Goal: Navigation & Orientation: Find specific page/section

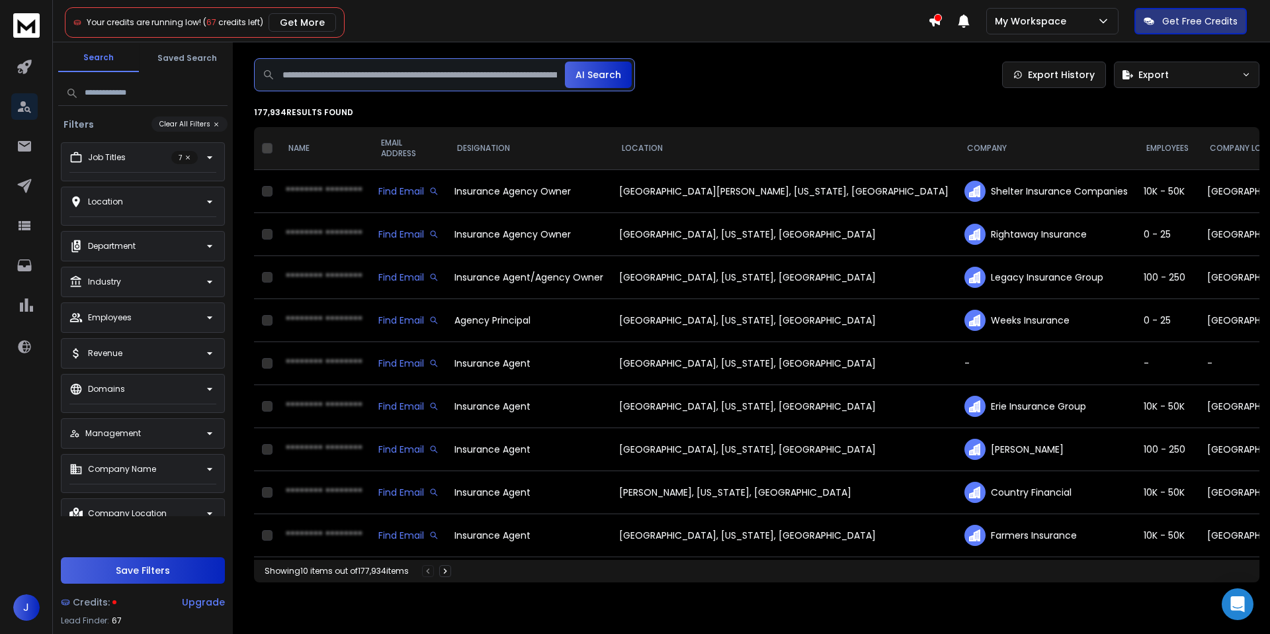
click at [727, 71] on div "AI Search Export History Export" at bounding box center [756, 74] width 1005 height 33
click at [13, 113] on link at bounding box center [24, 106] width 26 height 26
click at [28, 146] on icon at bounding box center [24, 146] width 13 height 11
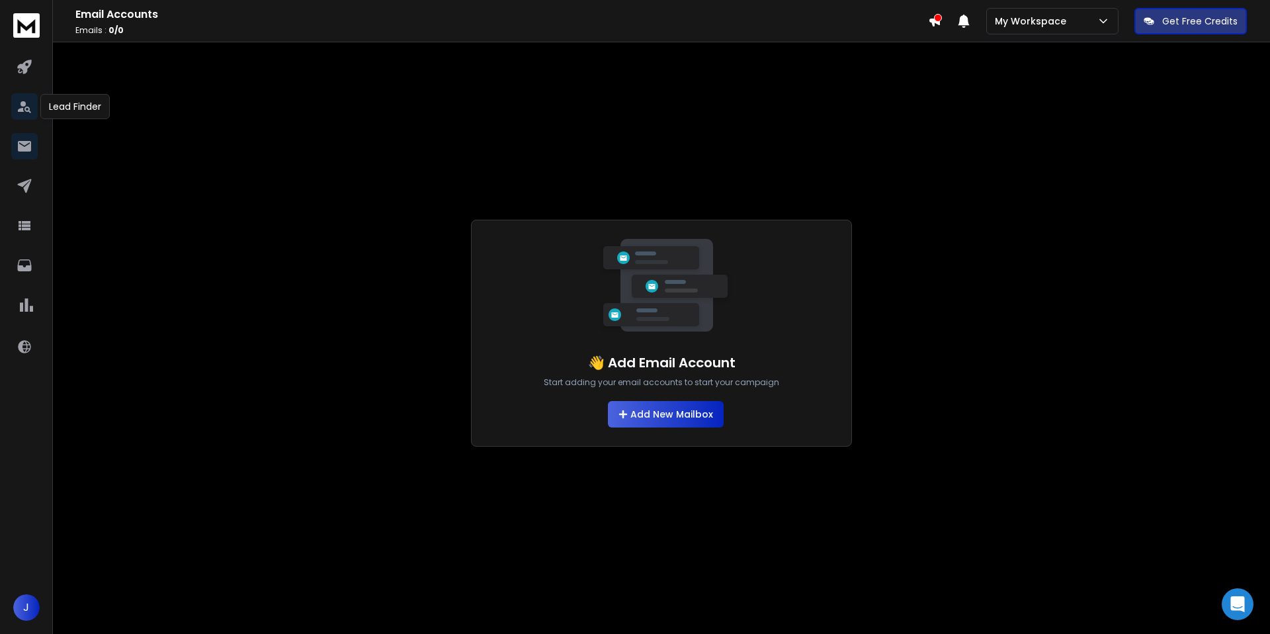
click at [24, 107] on icon at bounding box center [25, 107] width 16 height 16
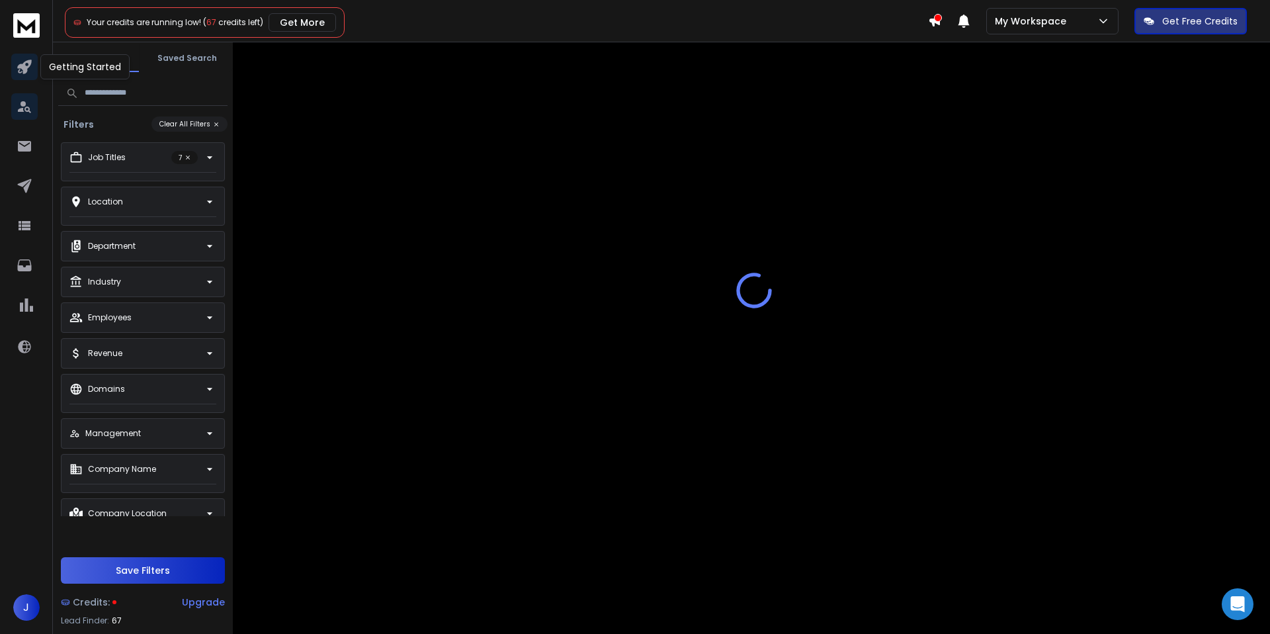
click at [28, 59] on icon at bounding box center [25, 67] width 16 height 16
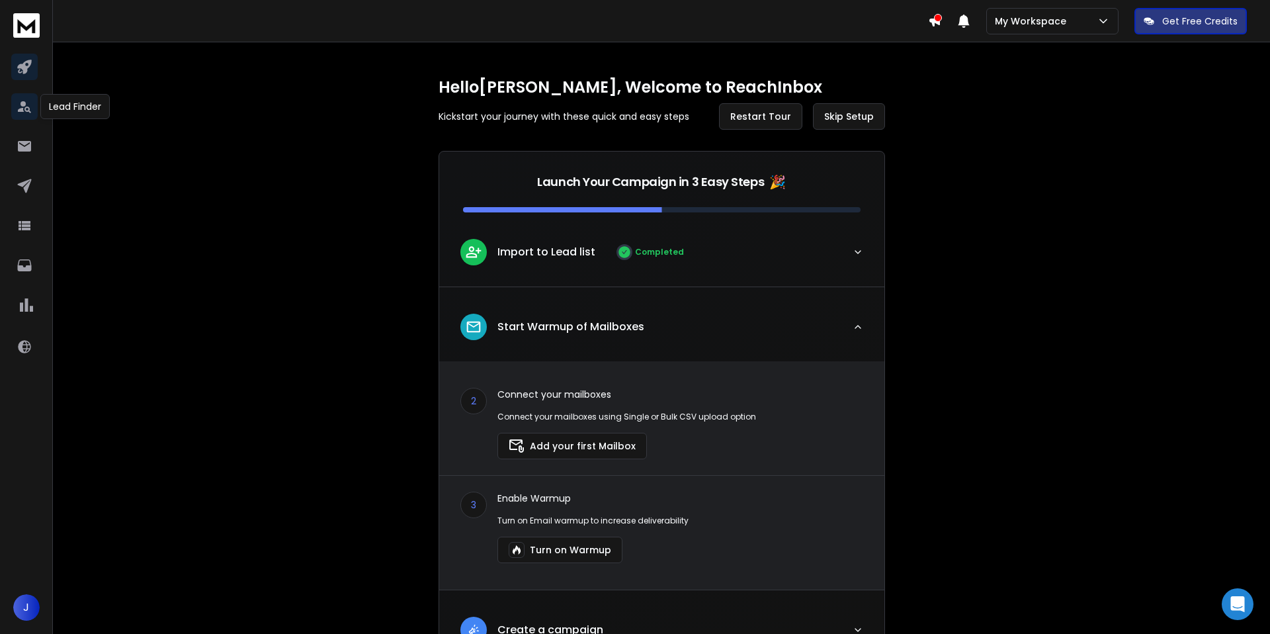
click at [28, 101] on icon at bounding box center [25, 107] width 16 height 16
